Goal: Navigation & Orientation: Find specific page/section

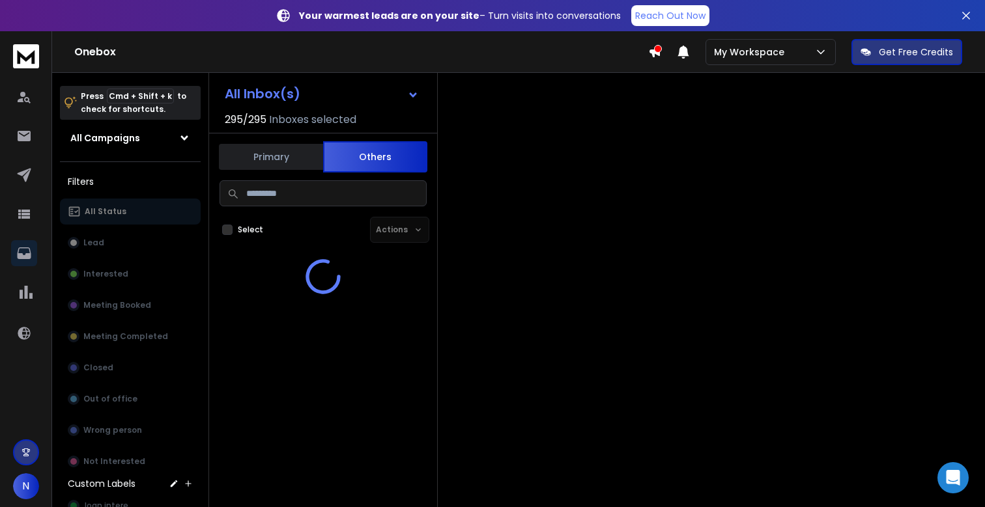
scroll to position [1, 0]
click at [264, 149] on button "Primary" at bounding box center [271, 157] width 104 height 29
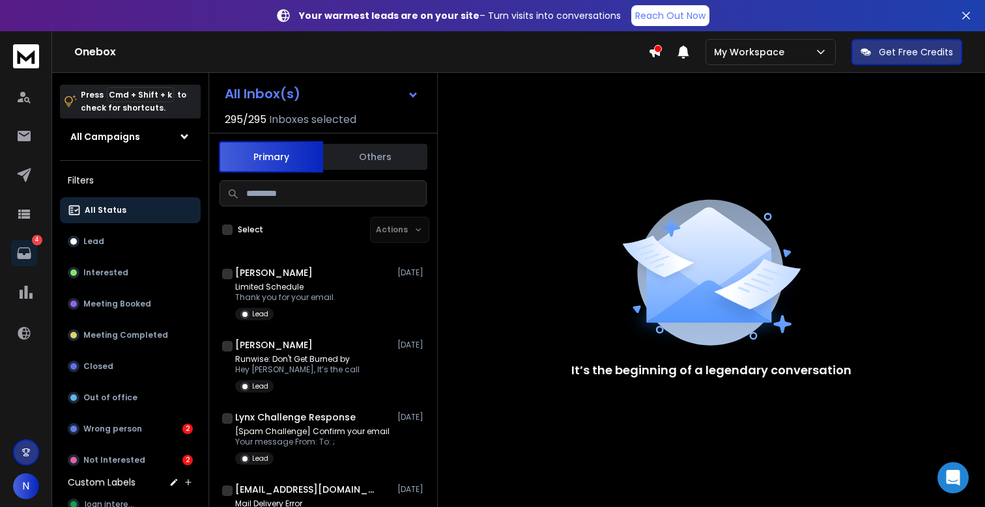
drag, startPoint x: 264, startPoint y: 149, endPoint x: 272, endPoint y: 173, distance: 25.3
click at [264, 149] on button "Primary" at bounding box center [271, 156] width 104 height 31
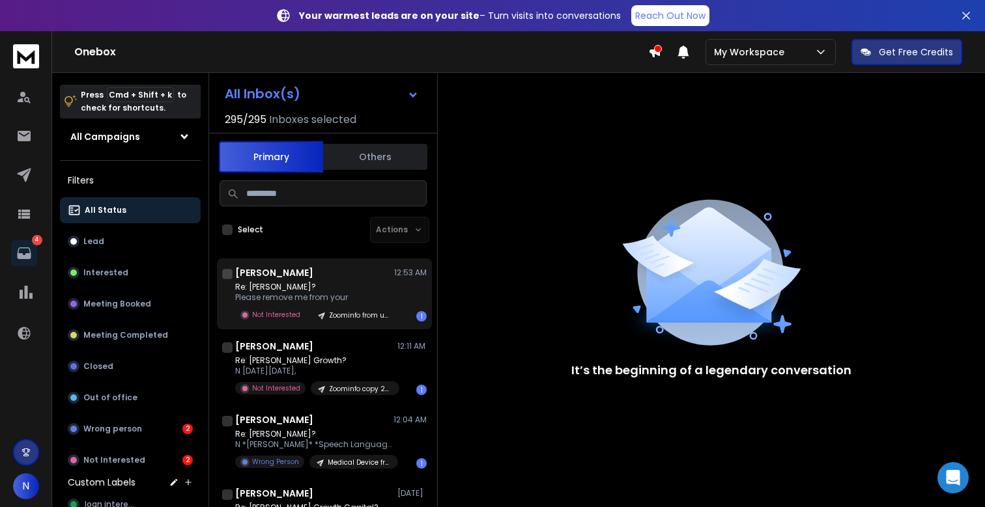
click at [317, 298] on p "Please remove me from your" at bounding box center [313, 297] width 156 height 10
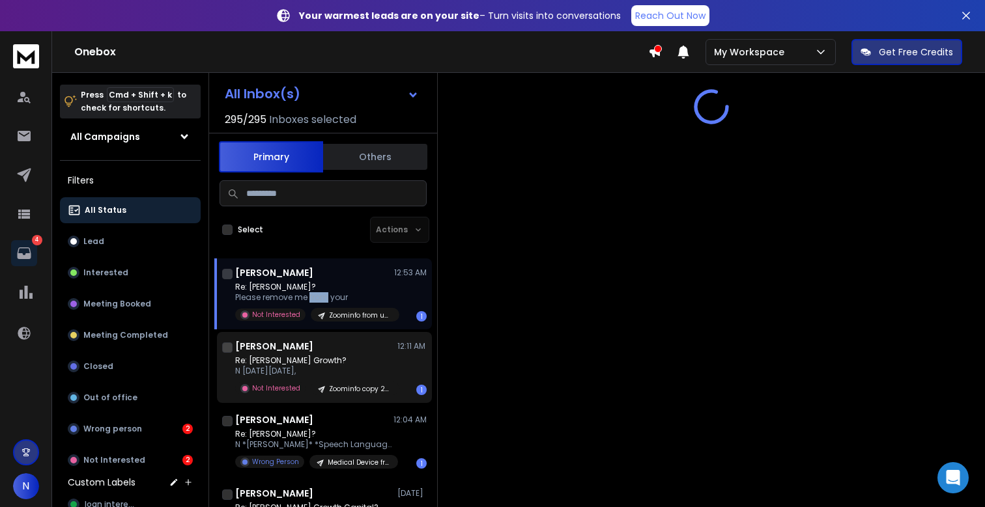
drag, startPoint x: 317, startPoint y: 298, endPoint x: 317, endPoint y: 358, distance: 60.6
click at [317, 298] on p "Please remove me from your" at bounding box center [313, 297] width 156 height 10
click at [317, 358] on p "Re: [PERSON_NAME] Growth?" at bounding box center [313, 361] width 156 height 10
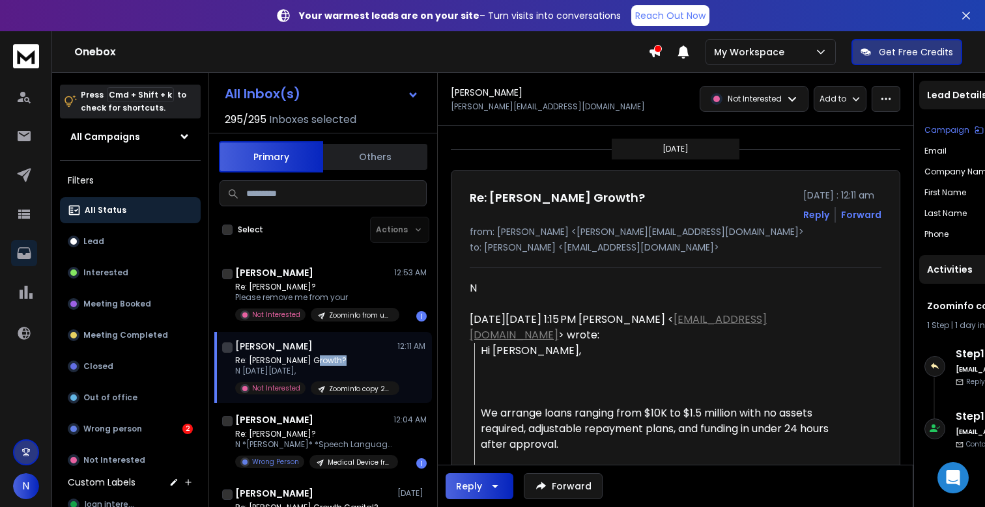
scroll to position [53, 0]
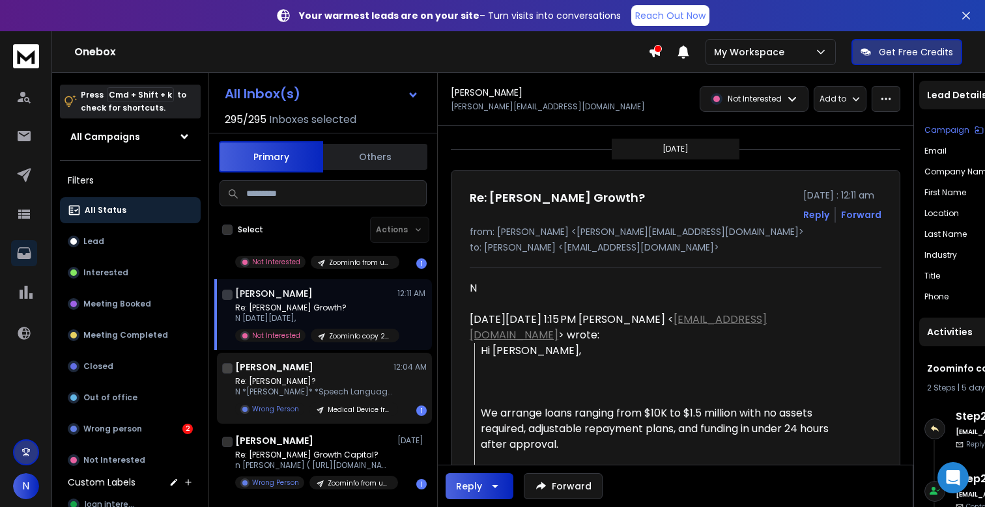
click at [342, 371] on div "[PERSON_NAME] 12:04 AM" at bounding box center [331, 367] width 192 height 13
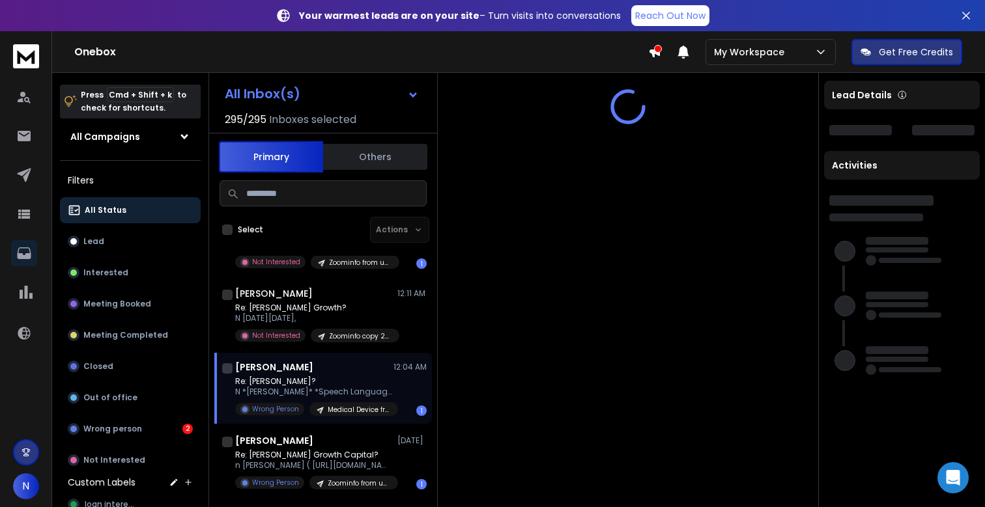
click at [343, 403] on div "Medical Device from Twitter Giveaway" at bounding box center [353, 410] width 89 height 14
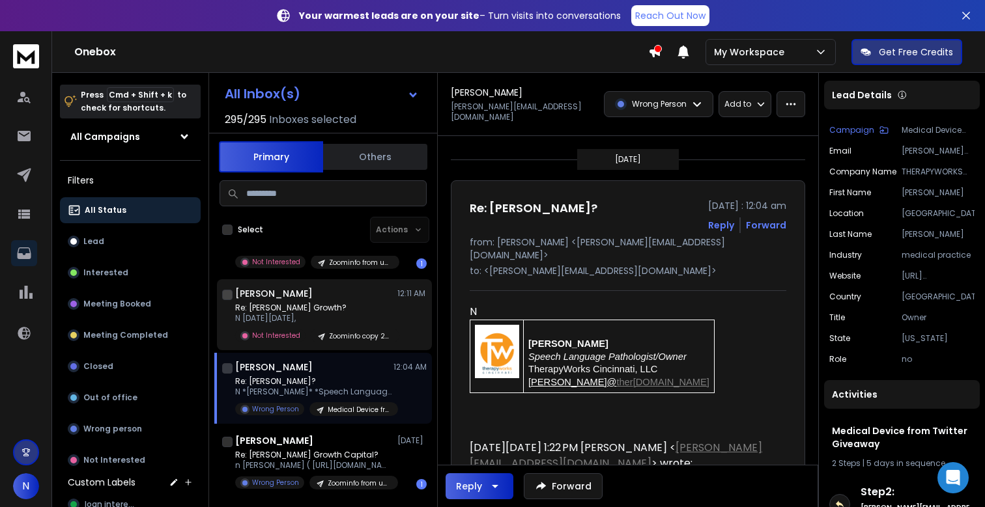
click at [335, 289] on div "[PERSON_NAME] 12:11 AM" at bounding box center [331, 293] width 192 height 13
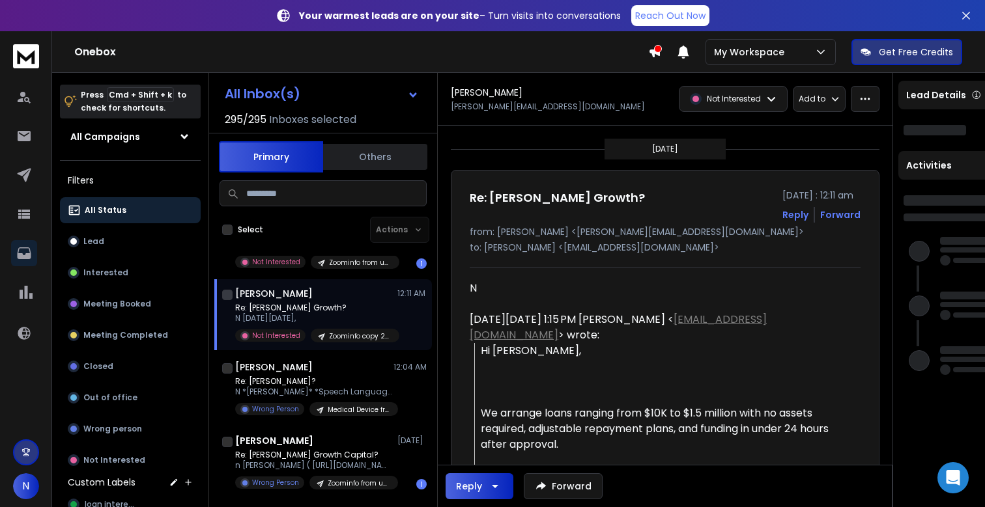
click at [336, 279] on div "[PERSON_NAME] 12:53 AM Re: [PERSON_NAME]? Please remove me from your Not Intere…" at bounding box center [323, 443] width 228 height 375
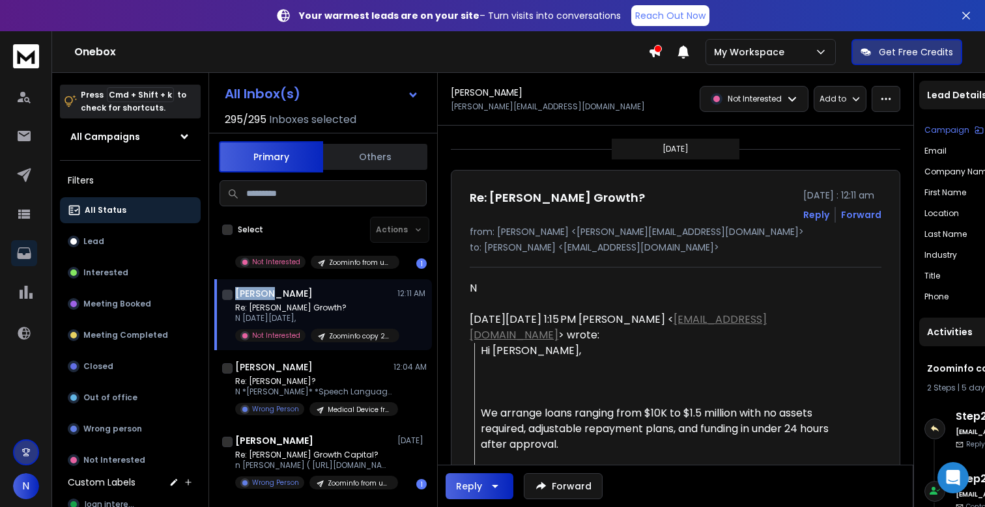
click at [336, 279] on div "[PERSON_NAME] 12:53 AM Re: [PERSON_NAME]? Please remove me from your Not Intere…" at bounding box center [323, 443] width 228 height 375
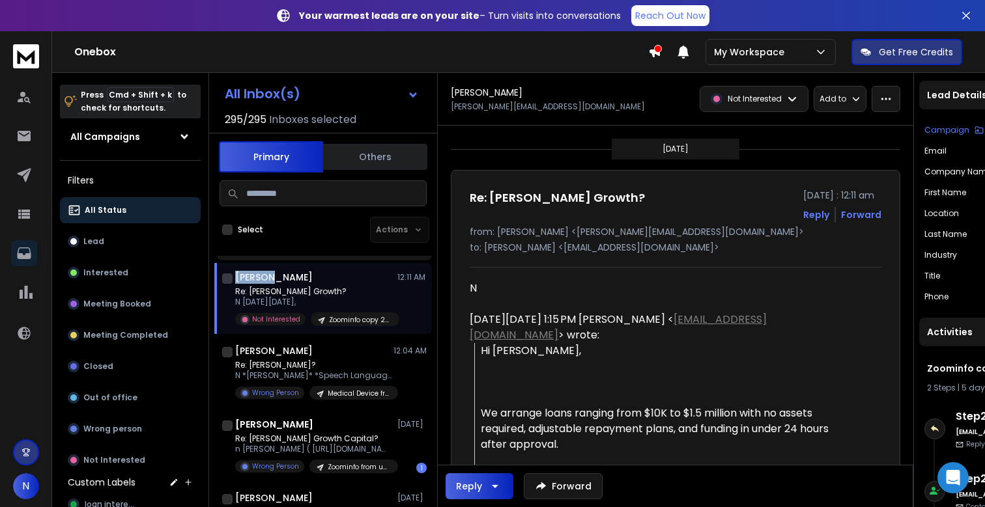
scroll to position [0, 0]
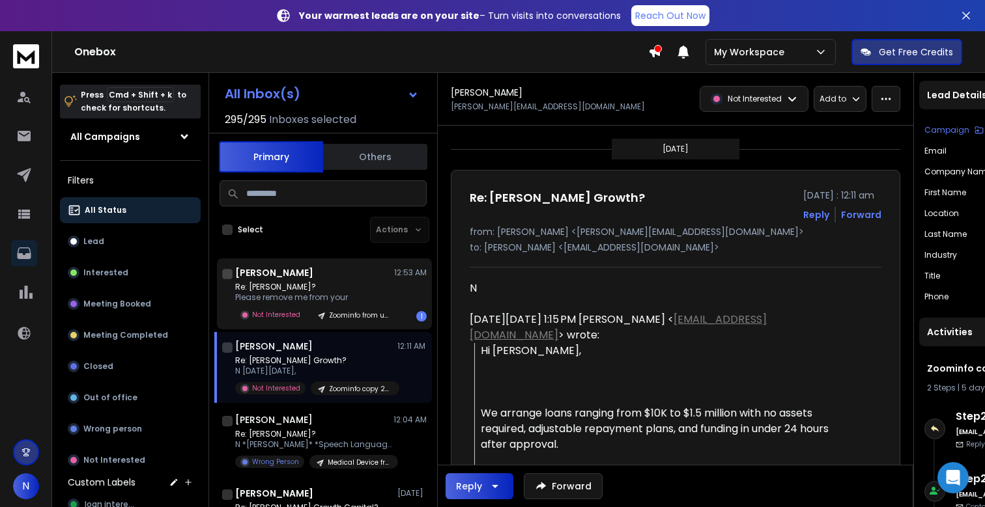
click at [353, 302] on p "Please remove me from your" at bounding box center [313, 297] width 156 height 10
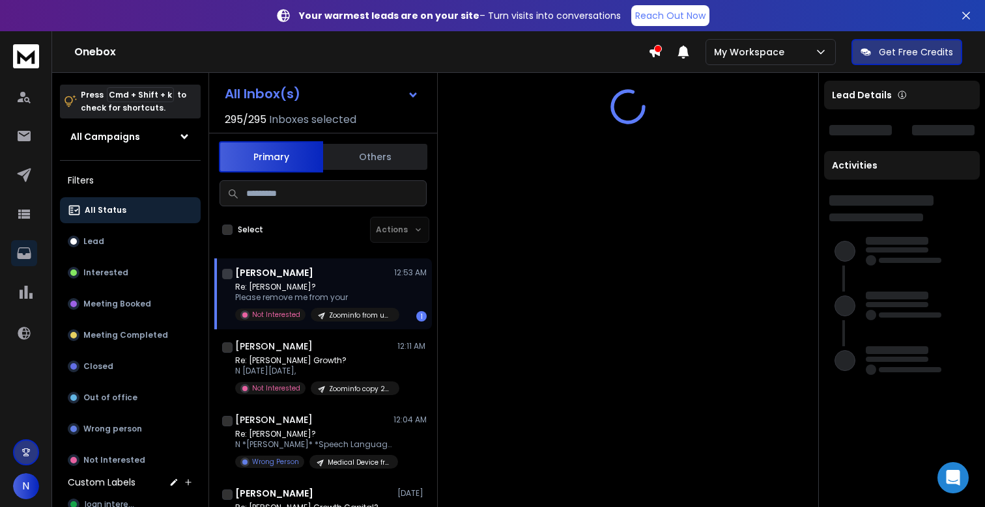
click at [354, 307] on div "Re: [PERSON_NAME]? Please remove me from your Not Interested Zoominfo from upwo…" at bounding box center [317, 302] width 164 height 40
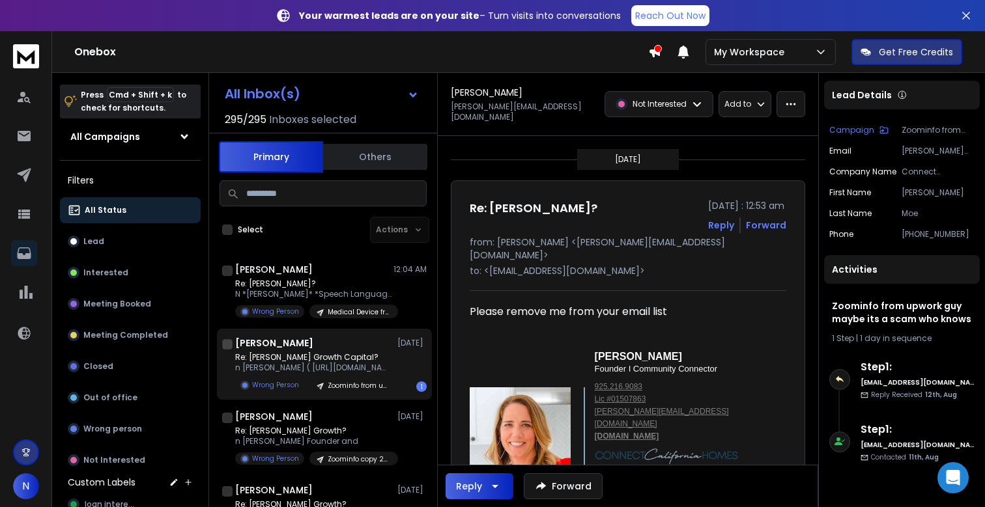
scroll to position [234, 0]
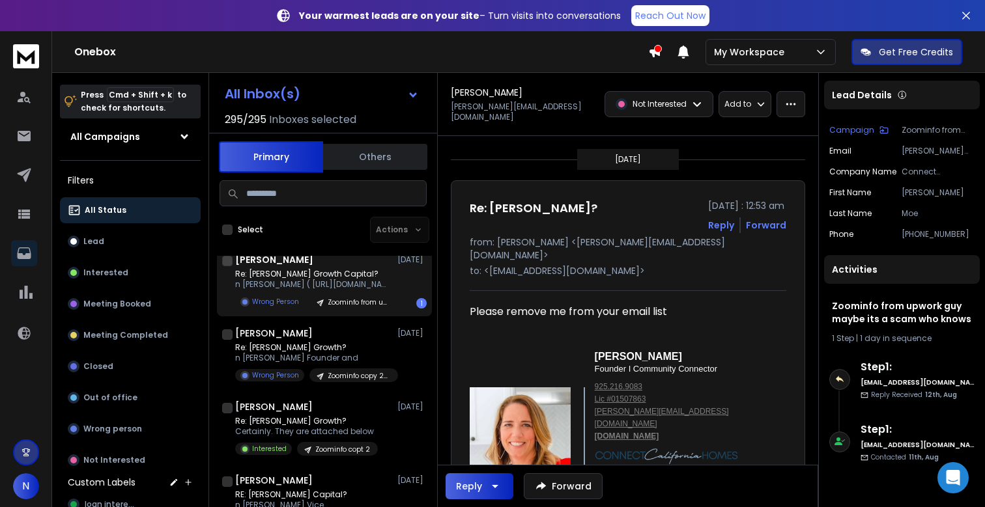
click at [364, 291] on div "Re: [PERSON_NAME] Growth Capital? n [PERSON_NAME] ( [URL][DOMAIN_NAME] Wrong Pe…" at bounding box center [316, 289] width 163 height 40
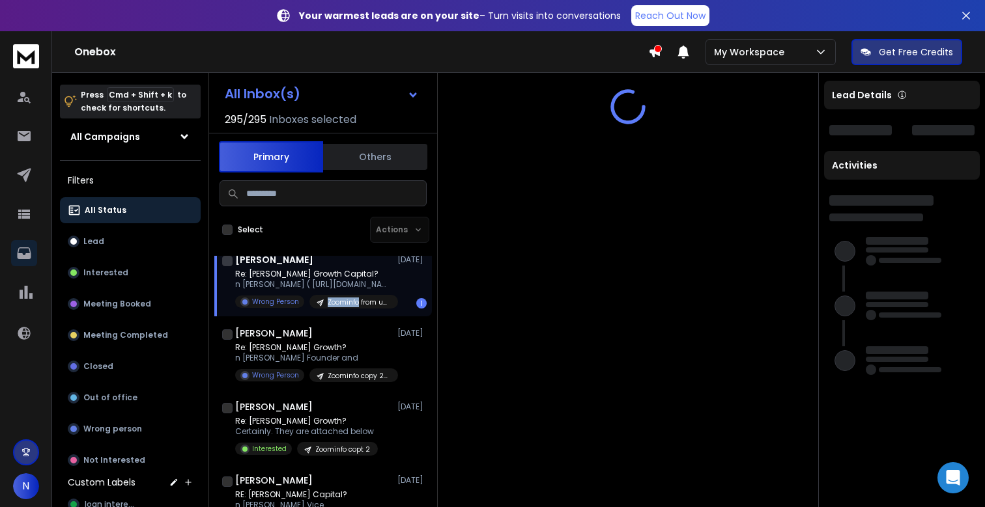
click at [364, 291] on div "Re: [PERSON_NAME] Growth Capital? n [PERSON_NAME] ( [URL][DOMAIN_NAME] Wrong Pe…" at bounding box center [316, 289] width 163 height 40
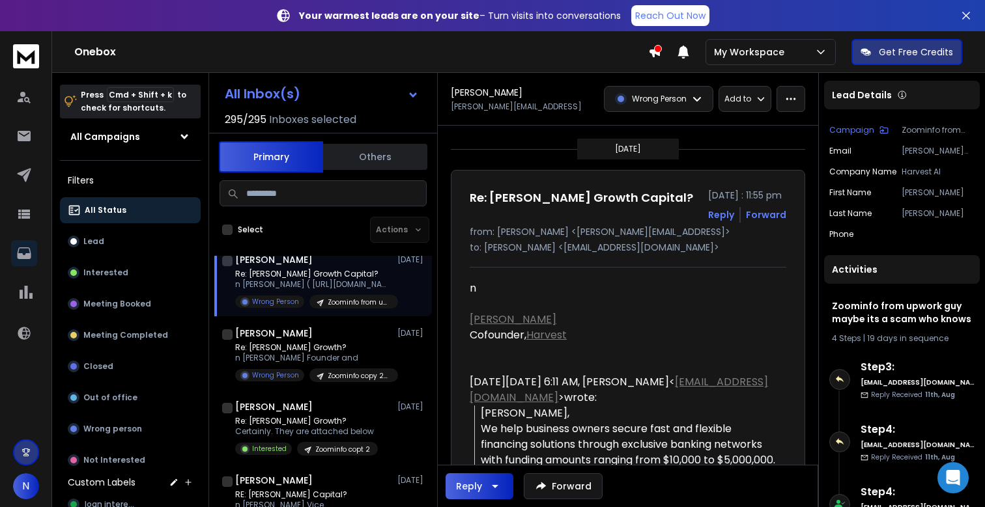
click at [355, 137] on div "All Inbox(s) 295 / 295 Inboxes selected Primary Others Select Actions [PERSON_N…" at bounding box center [323, 326] width 228 height 507
click at [356, 143] on button "Others" at bounding box center [375, 157] width 104 height 29
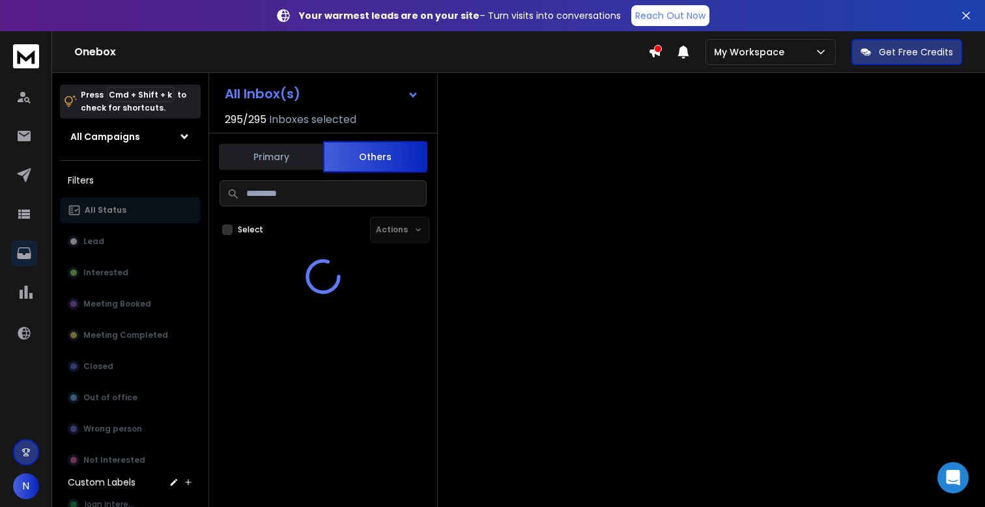
click at [356, 143] on button "Others" at bounding box center [375, 156] width 104 height 31
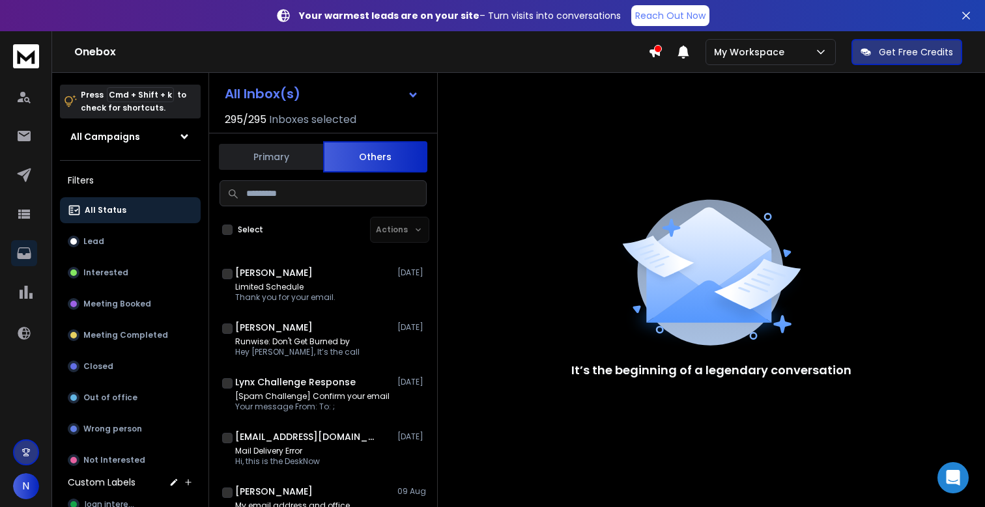
click at [268, 146] on button "Primary" at bounding box center [271, 157] width 104 height 29
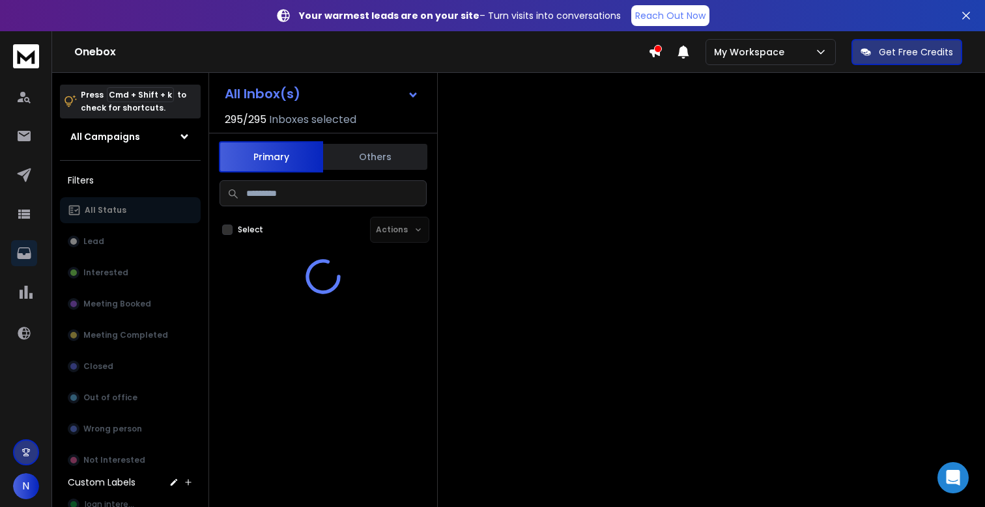
click at [268, 146] on button "Primary" at bounding box center [271, 156] width 104 height 31
